Goal: Navigation & Orientation: Find specific page/section

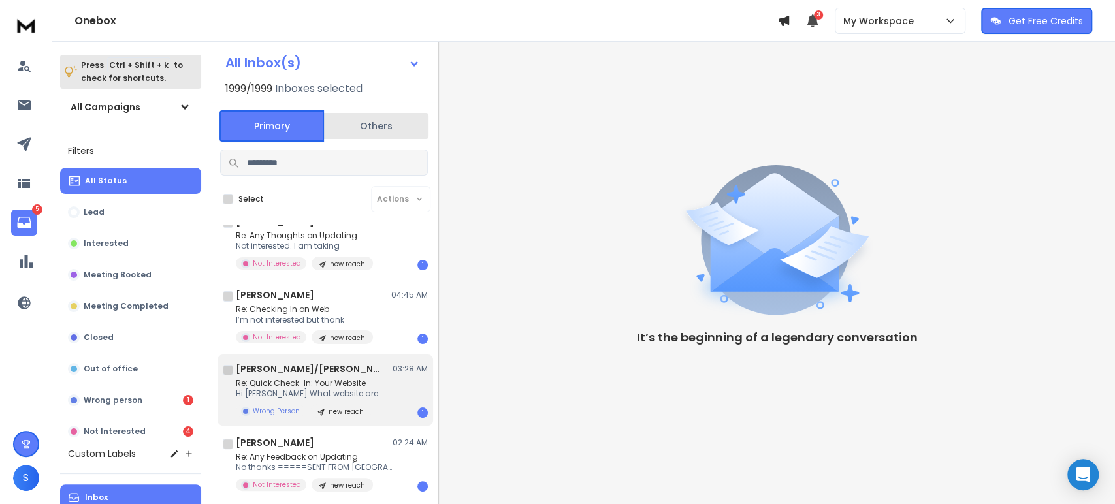
scroll to position [82, 0]
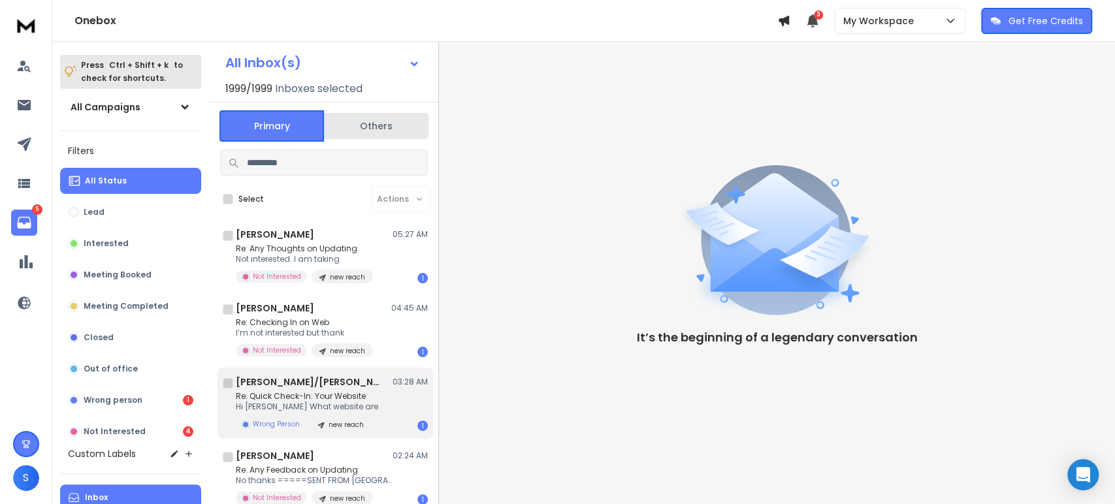
click at [383, 389] on div "[PERSON_NAME]/[PERSON_NAME] 03:28 AM Re: Quick Check-In: Your Website Hi [PERSO…" at bounding box center [332, 403] width 192 height 56
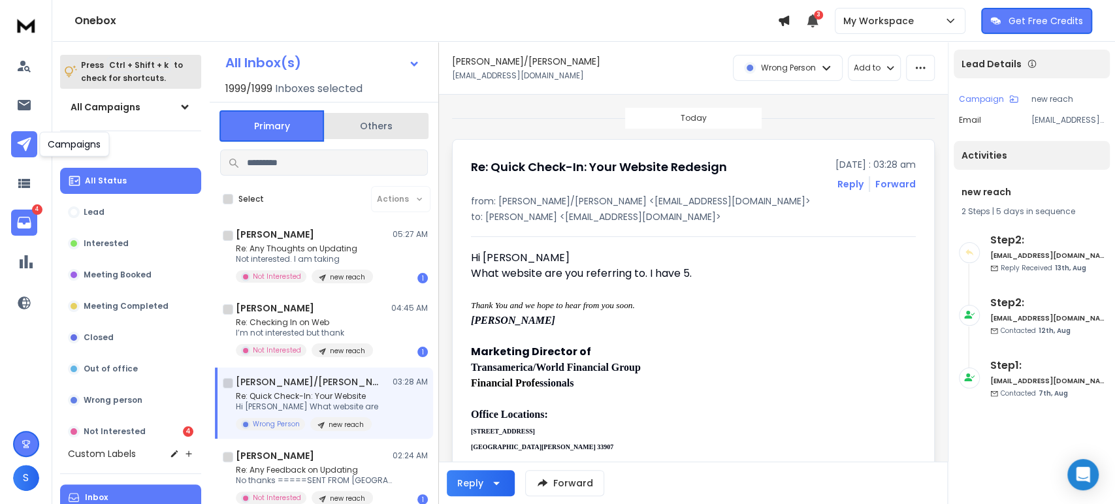
click at [26, 138] on icon at bounding box center [24, 144] width 16 height 16
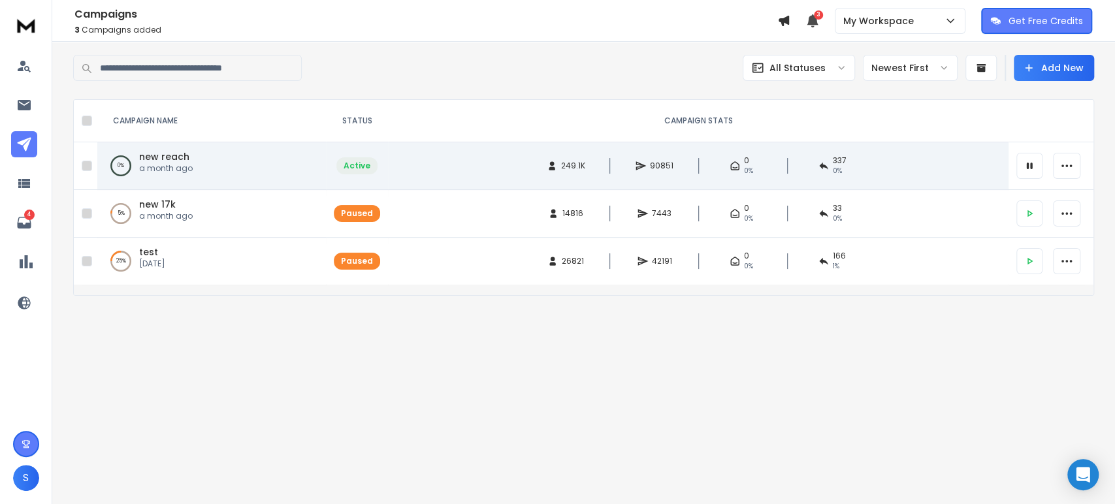
click at [204, 159] on div "0 % new reach a month ago" at bounding box center [211, 165] width 202 height 31
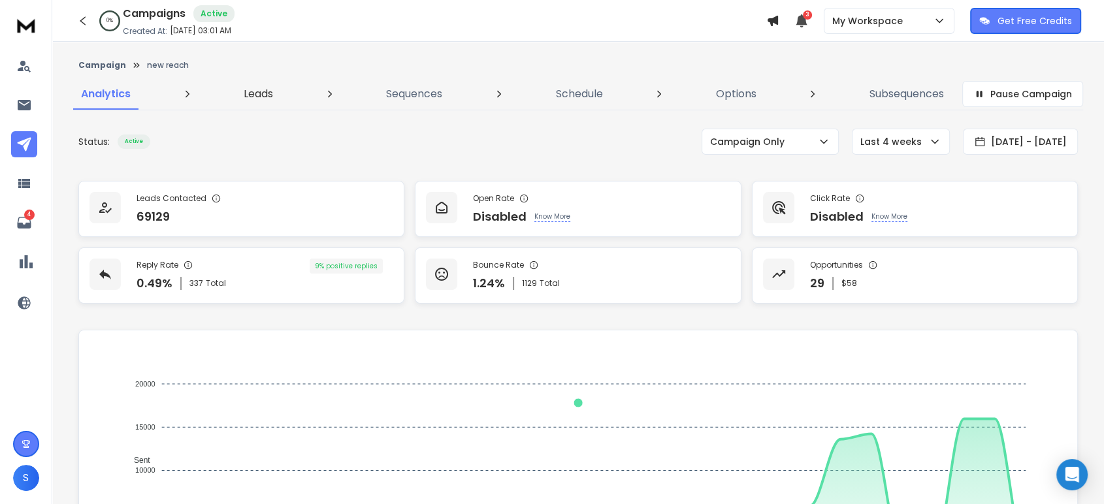
click at [269, 93] on p "Leads" at bounding box center [258, 94] width 29 height 16
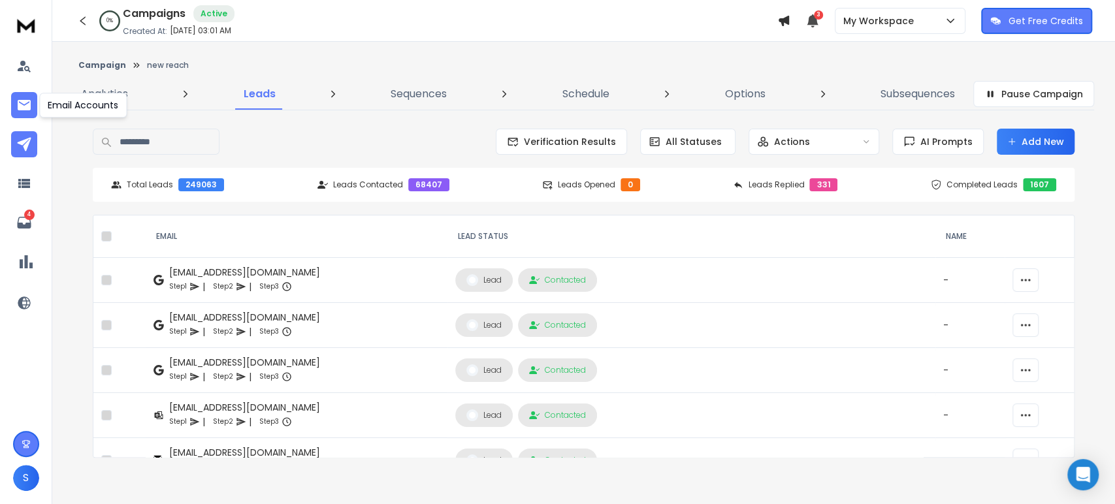
click at [31, 104] on link at bounding box center [24, 105] width 26 height 26
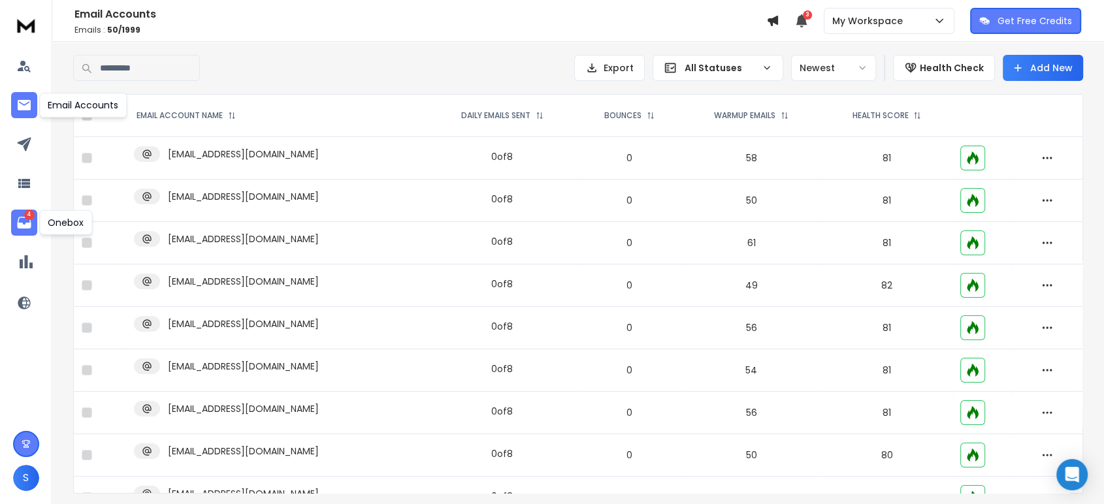
click at [25, 215] on p "4" at bounding box center [29, 215] width 10 height 10
